Goal: Navigation & Orientation: Find specific page/section

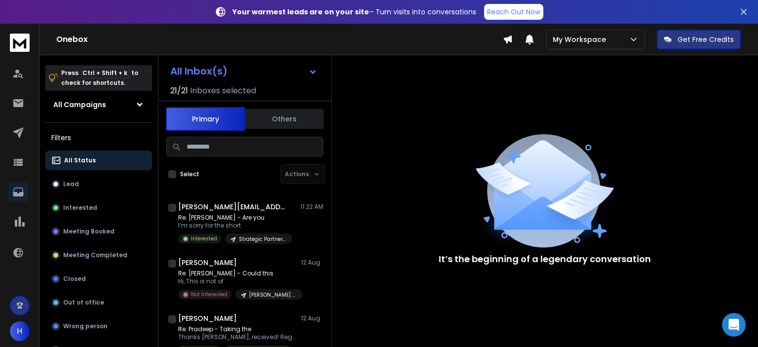
click at [475, 131] on div "It’s the beginning of a legendary conversation" at bounding box center [545, 202] width 427 height 295
